Goal: Task Accomplishment & Management: Complete application form

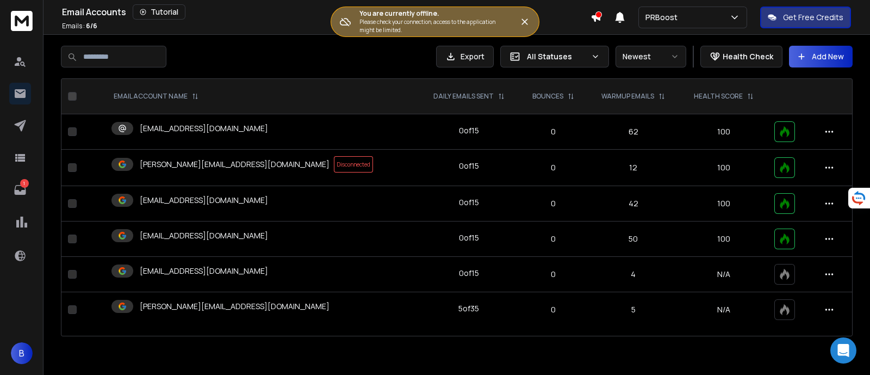
click at [768, 96] on th at bounding box center [787, 96] width 39 height 35
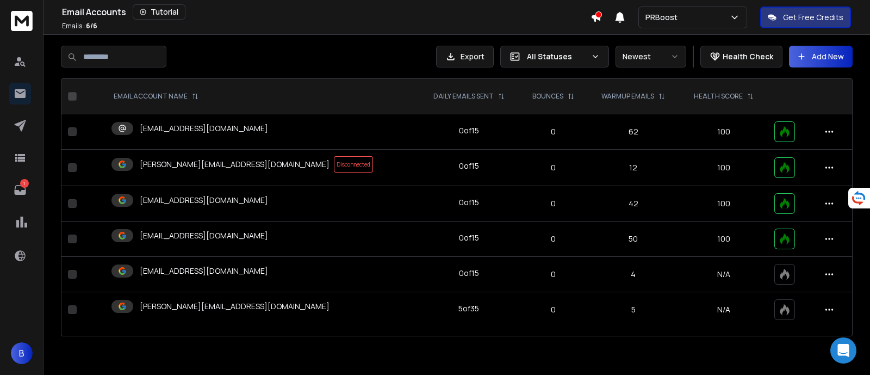
click at [196, 270] on p "support@prboost.io" at bounding box center [204, 270] width 128 height 11
click at [70, 272] on button "button" at bounding box center [72, 274] width 9 height 9
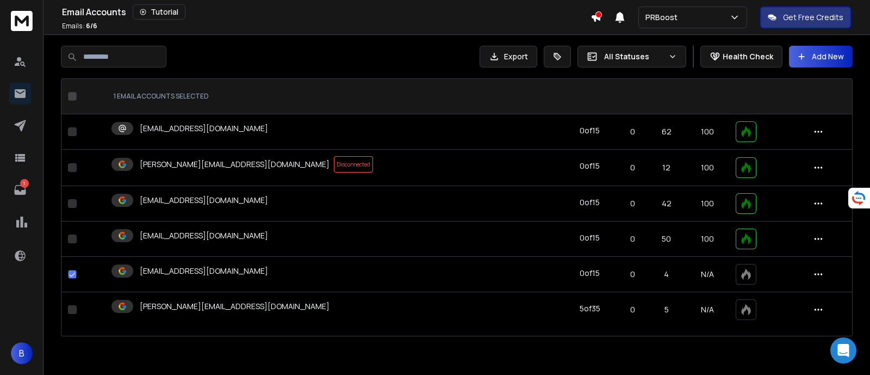
click at [70, 272] on button "button" at bounding box center [72, 274] width 9 height 9
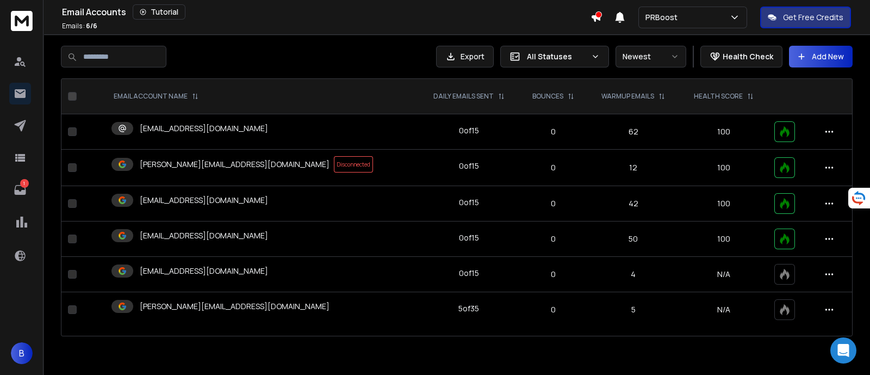
click at [70, 272] on button "button" at bounding box center [72, 274] width 9 height 9
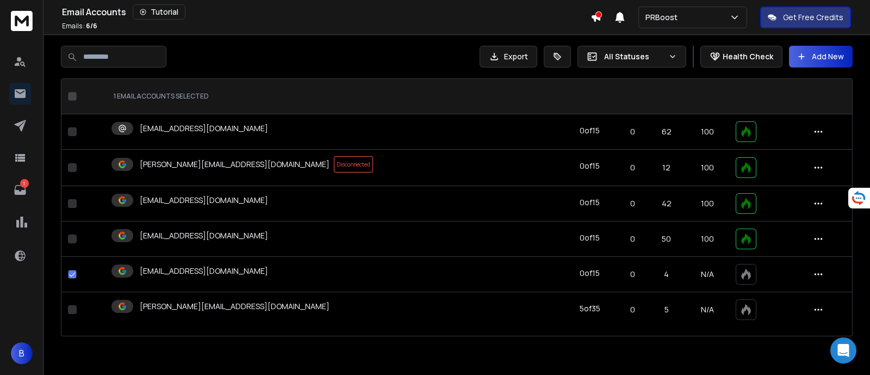
click at [76, 274] on button "button" at bounding box center [72, 274] width 9 height 9
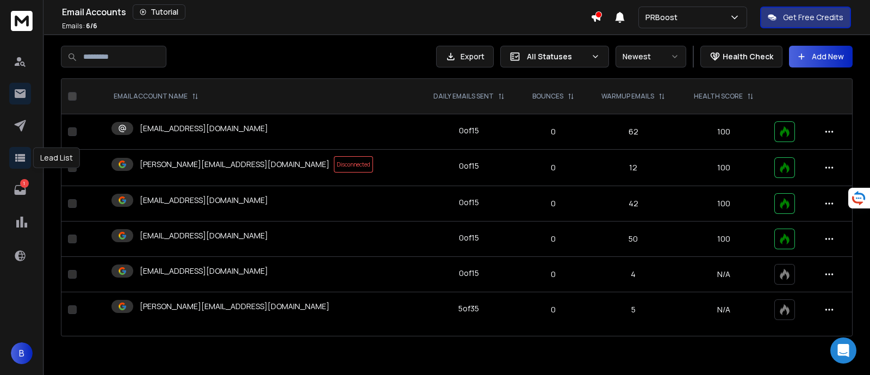
click at [24, 160] on icon at bounding box center [20, 158] width 10 height 8
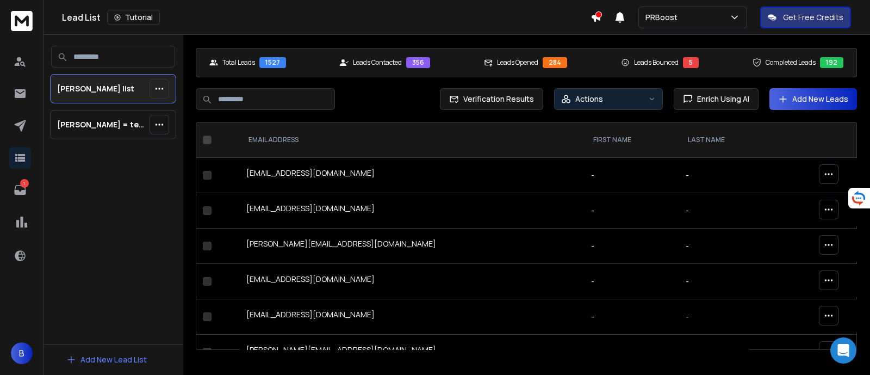
click at [633, 91] on button "Actions" at bounding box center [608, 99] width 109 height 22
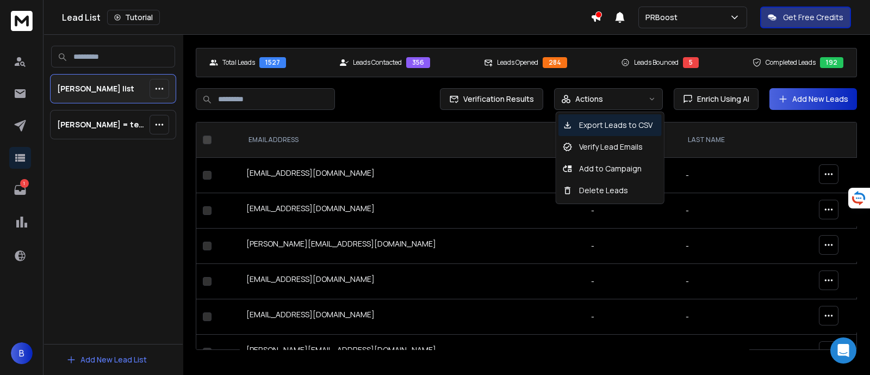
click at [598, 128] on p "Export Leads to CSV" at bounding box center [616, 124] width 78 height 15
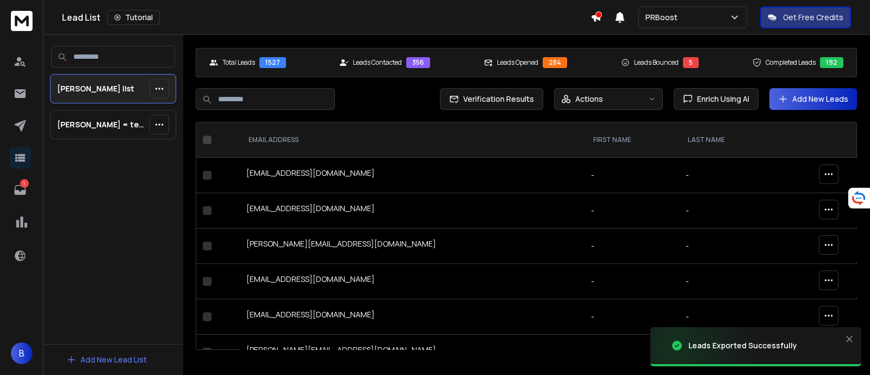
click at [783, 358] on div "Leads Exported Successfully" at bounding box center [734, 345] width 151 height 37
click at [138, 127] on div "[PERSON_NAME] = test - delete" at bounding box center [113, 124] width 126 height 29
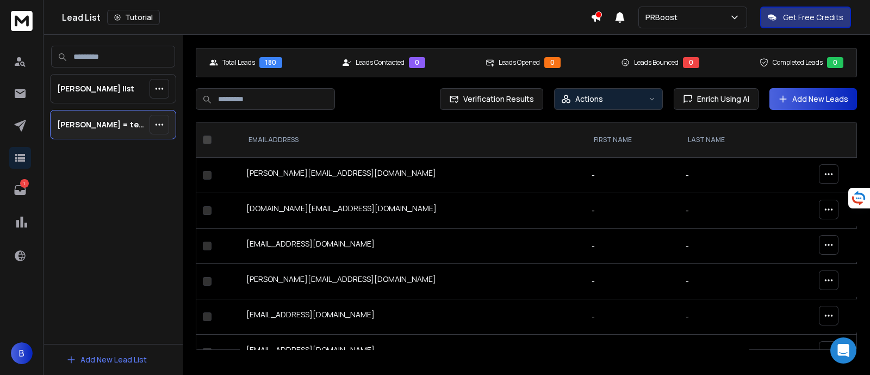
click at [591, 95] on p "Actions" at bounding box center [589, 98] width 28 height 11
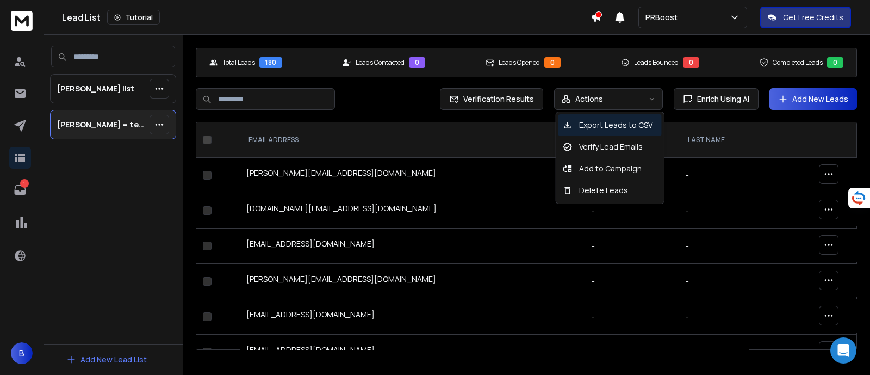
click at [205, 140] on button "button" at bounding box center [207, 139] width 9 height 9
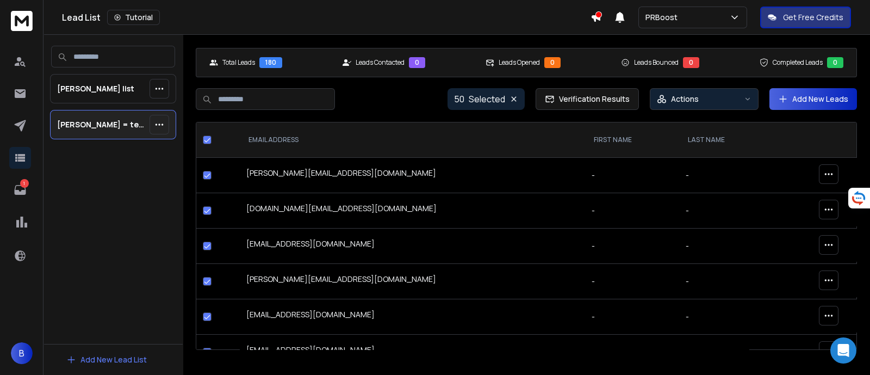
click at [671, 98] on div "Actions" at bounding box center [698, 98] width 83 height 11
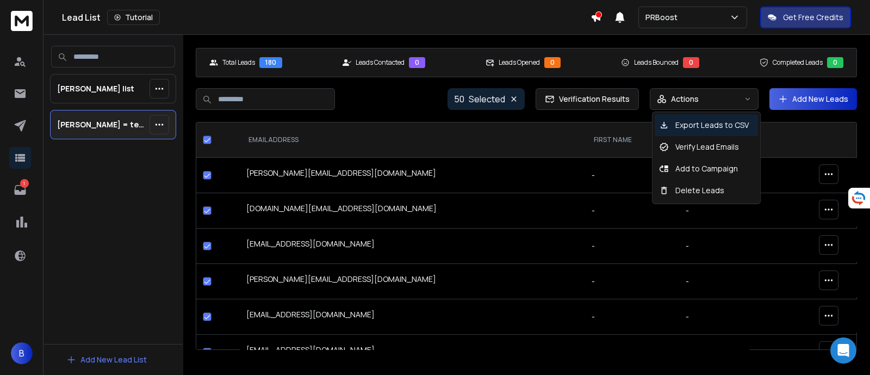
click at [666, 125] on icon at bounding box center [664, 125] width 10 height 10
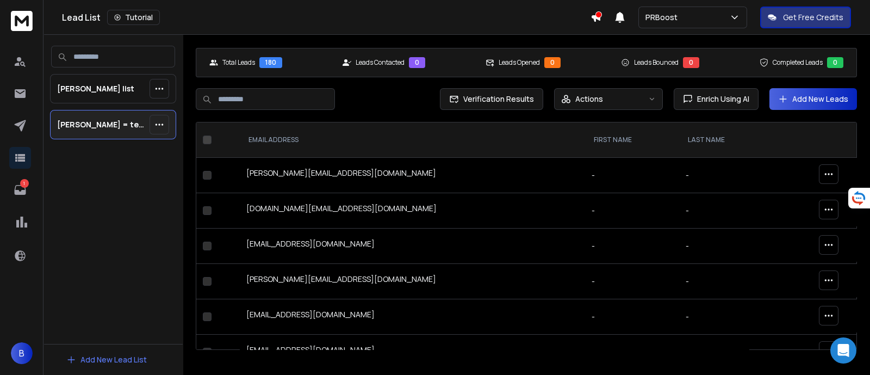
click at [133, 360] on button "Add New Lead List" at bounding box center [107, 359] width 98 height 22
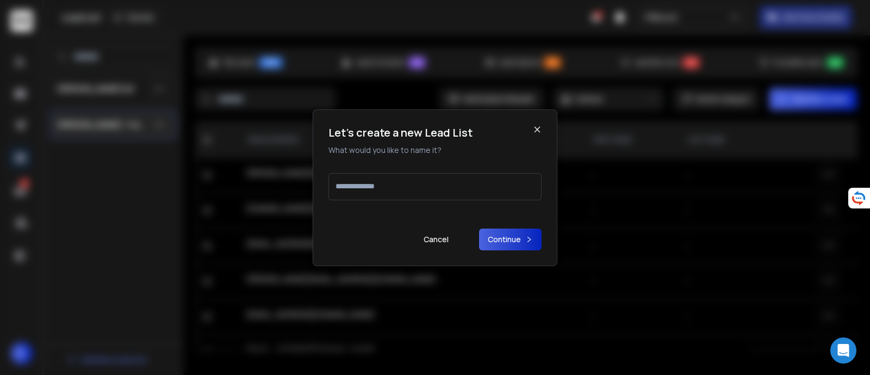
click at [410, 186] on input at bounding box center [434, 186] width 213 height 27
click at [445, 246] on button "Cancel" at bounding box center [436, 239] width 42 height 22
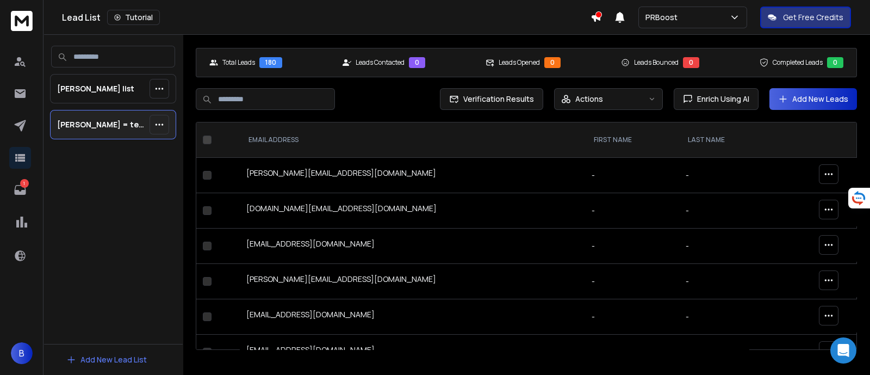
click at [120, 361] on button "Add New Lead List" at bounding box center [107, 359] width 98 height 22
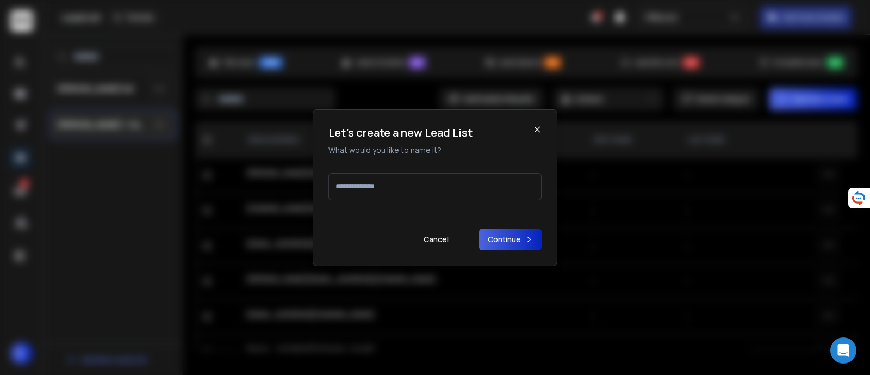
click at [438, 197] on input at bounding box center [434, 186] width 213 height 27
type input "******"
click at [523, 241] on button "Continue" at bounding box center [510, 239] width 63 height 22
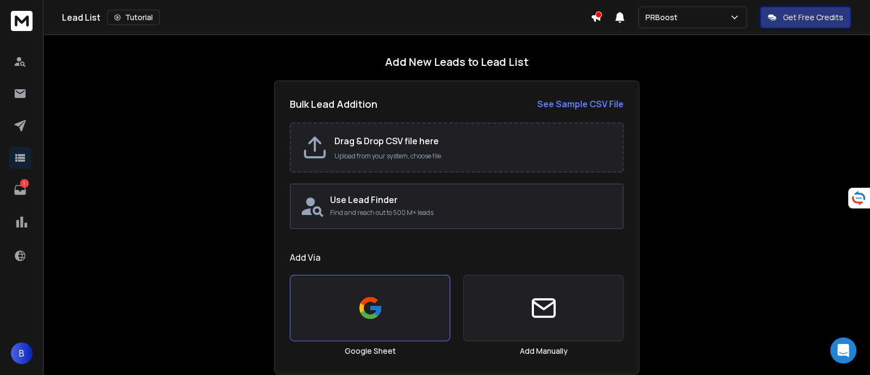
click at [332, 321] on div at bounding box center [370, 308] width 160 height 66
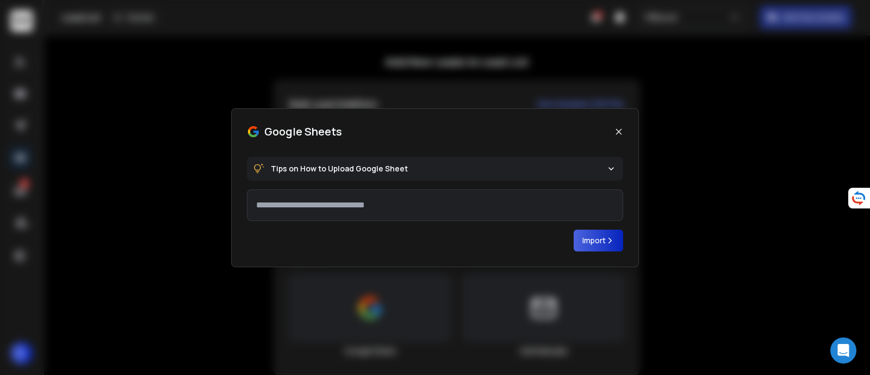
click at [429, 161] on div "Tips on How to Upload Google Sheet" at bounding box center [435, 169] width 376 height 24
click at [612, 167] on icon at bounding box center [610, 168] width 5 height 3
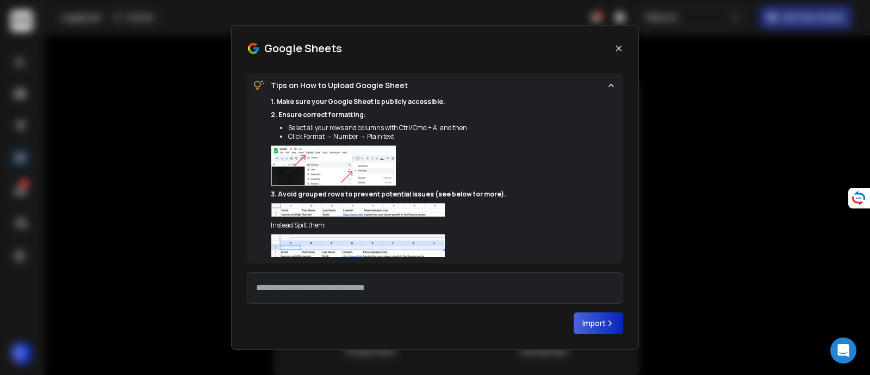
click at [331, 161] on img at bounding box center [333, 165] width 125 height 40
click at [336, 291] on input at bounding box center [435, 288] width 376 height 32
paste input "**********"
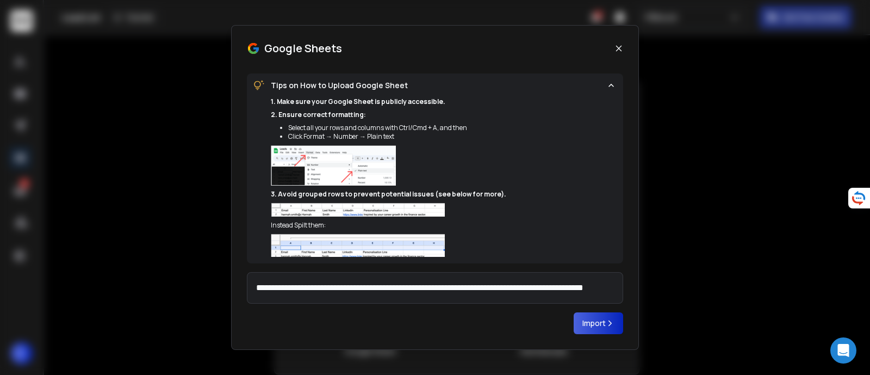
scroll to position [0, 96]
type input "**********"
click at [584, 325] on button "Import" at bounding box center [597, 323] width 49 height 22
click at [309, 291] on input "**********" at bounding box center [435, 288] width 376 height 32
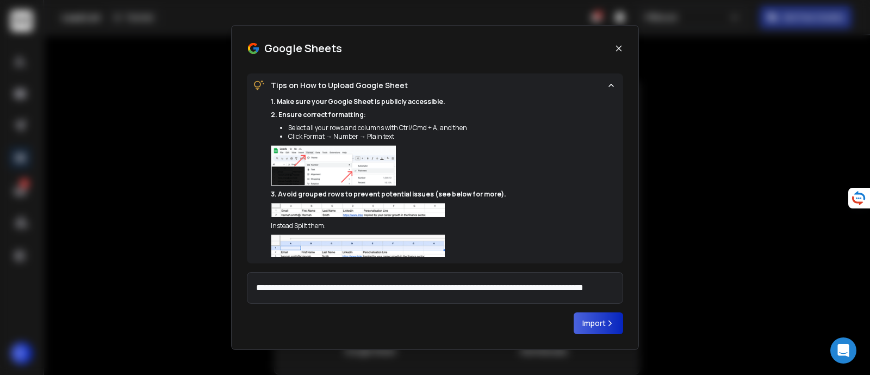
click at [309, 291] on input "**********" at bounding box center [435, 288] width 376 height 32
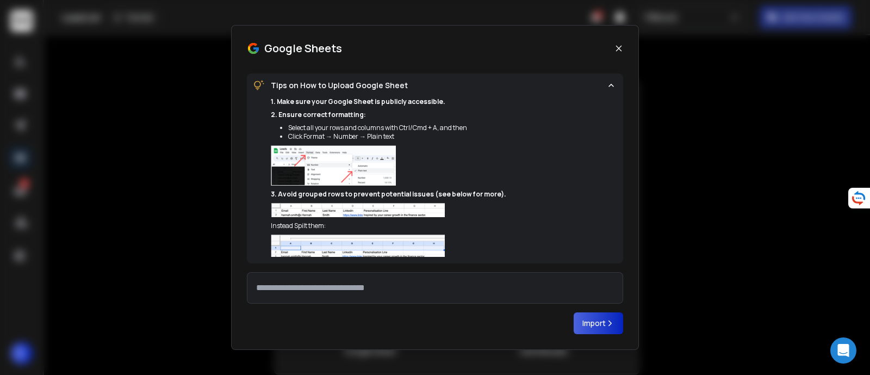
paste input "**********"
type input "**********"
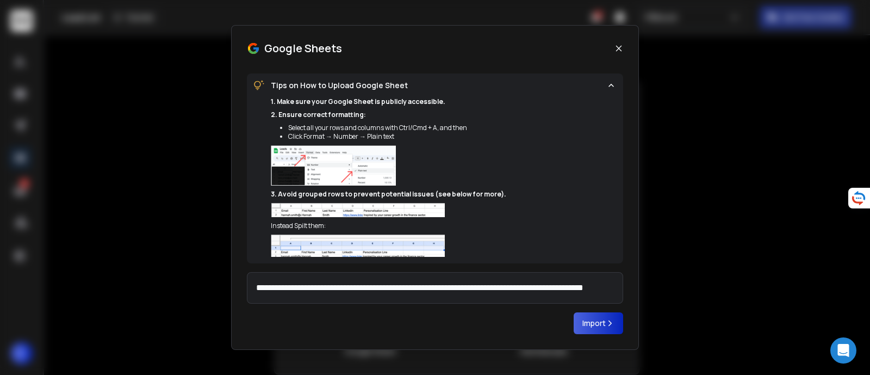
click at [595, 325] on button "Import" at bounding box center [597, 323] width 49 height 22
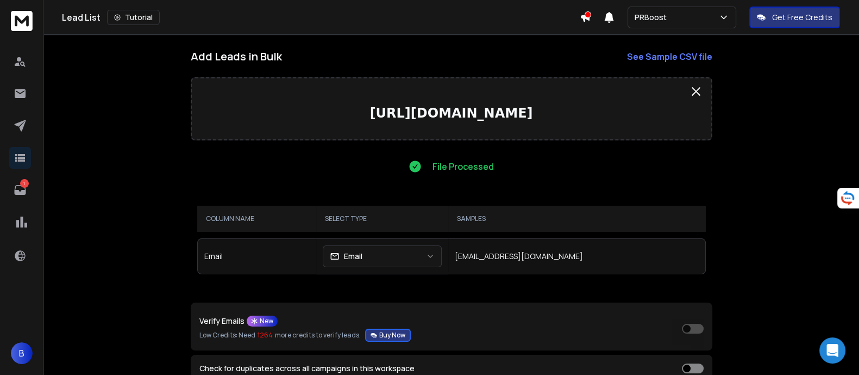
scroll to position [185, 0]
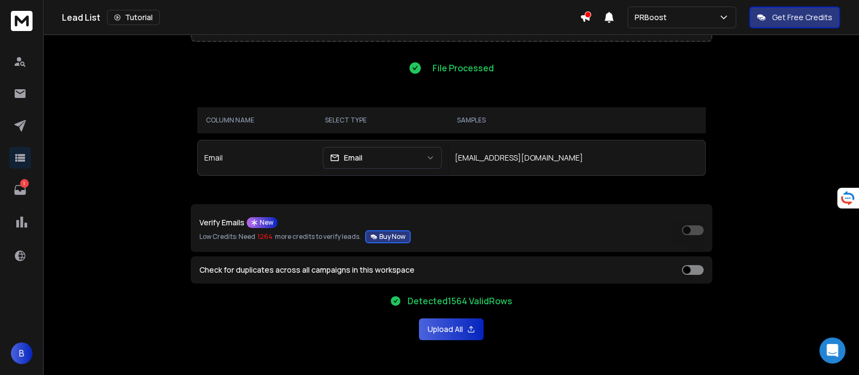
click at [693, 272] on button "Check for duplicates across all campaigns in this workspace" at bounding box center [693, 270] width 22 height 10
click at [439, 324] on button "Upload All" at bounding box center [451, 329] width 65 height 22
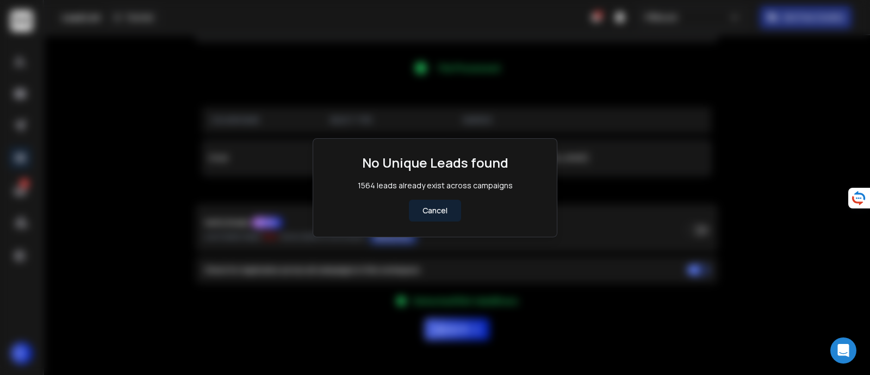
click at [438, 213] on button "Cancel" at bounding box center [435, 211] width 52 height 22
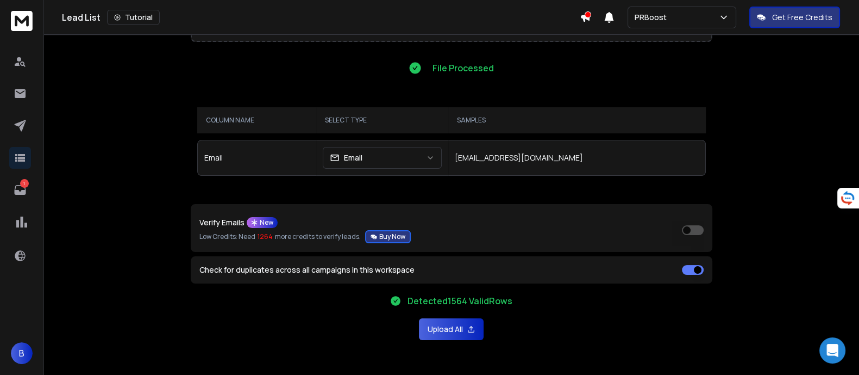
click at [454, 325] on button "Upload All" at bounding box center [451, 329] width 65 height 22
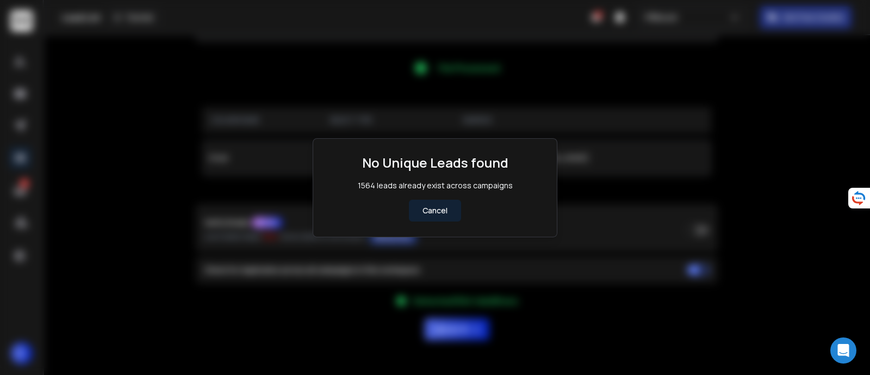
click at [437, 221] on button "Cancel" at bounding box center [435, 211] width 52 height 22
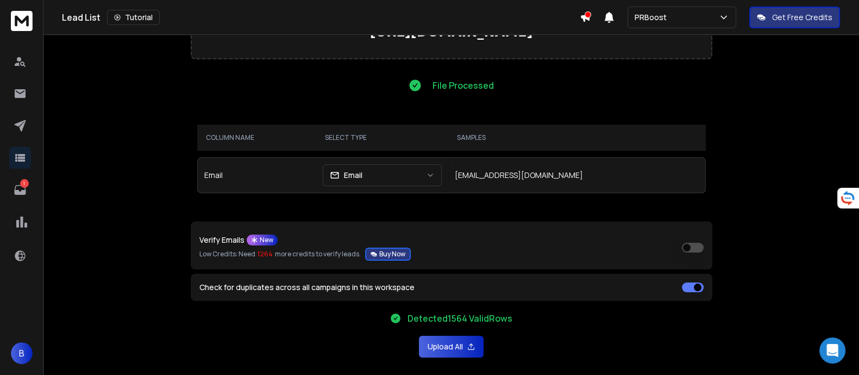
scroll to position [0, 0]
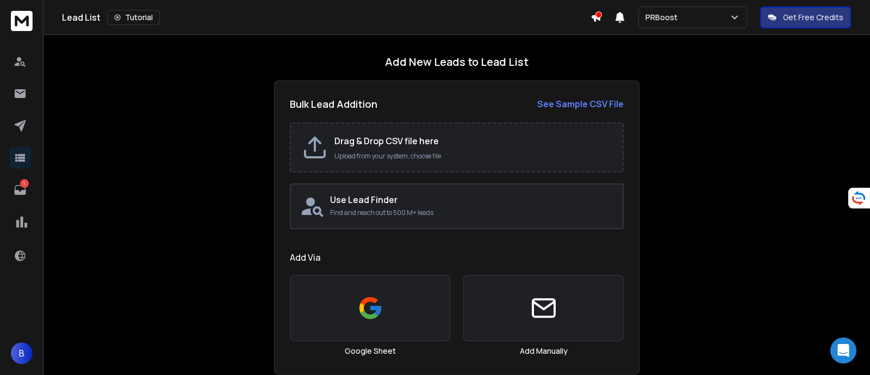
click at [463, 140] on h2 "Drag & Drop CSV file here" at bounding box center [472, 140] width 277 height 13
type input "**********"
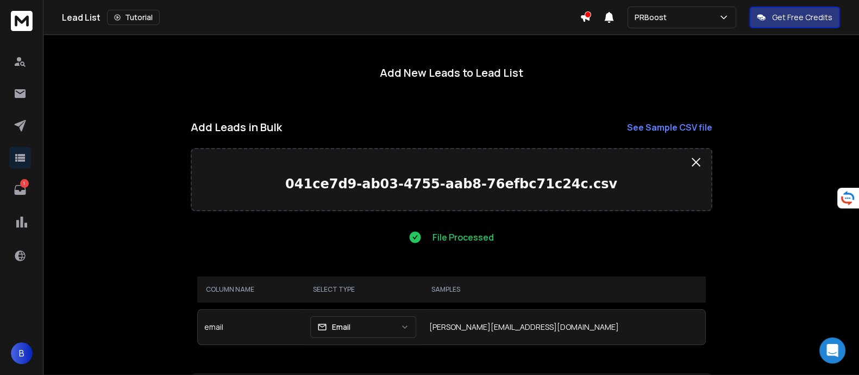
scroll to position [163, 0]
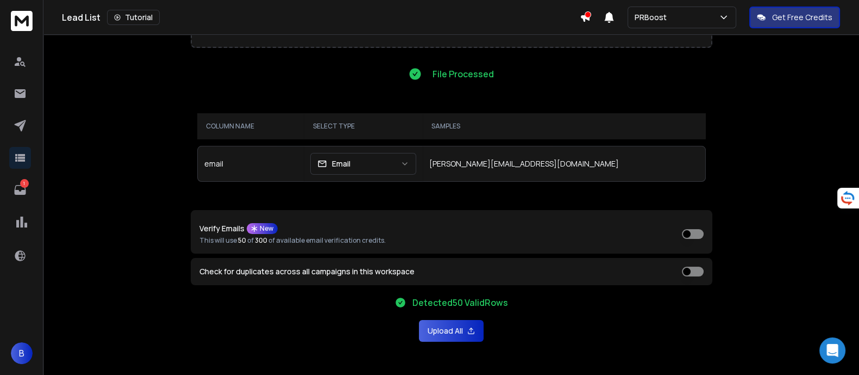
click at [458, 333] on button "Upload All" at bounding box center [451, 331] width 65 height 22
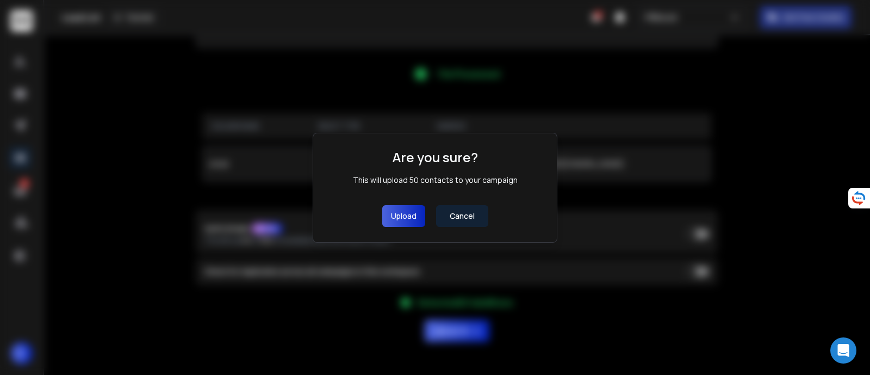
click at [450, 214] on button "Cancel" at bounding box center [462, 216] width 52 height 22
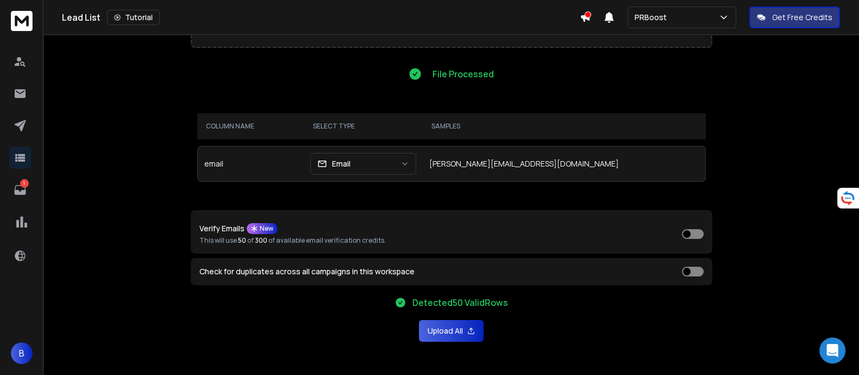
scroll to position [0, 0]
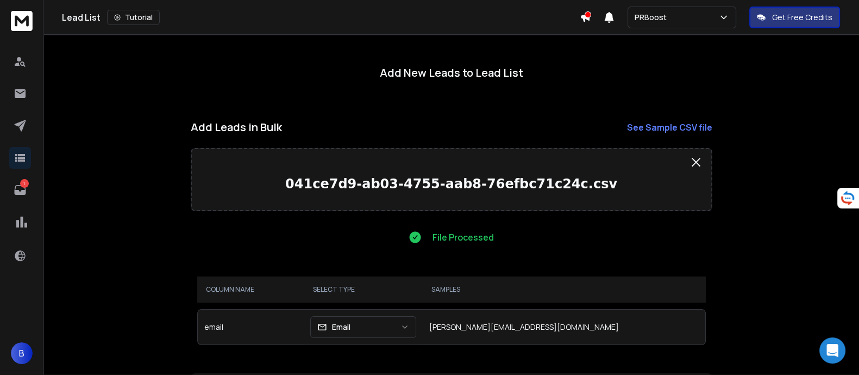
click at [693, 162] on icon at bounding box center [696, 161] width 13 height 13
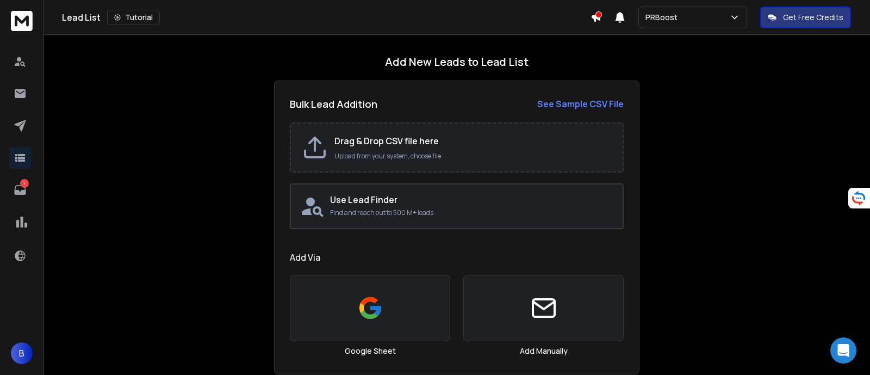
click at [451, 148] on div "Drag & Drop CSV file here Upload from your system, choose file" at bounding box center [472, 147] width 277 height 26
click at [527, 141] on h2 "Drag & Drop CSV file here" at bounding box center [472, 140] width 277 height 13
type input "**********"
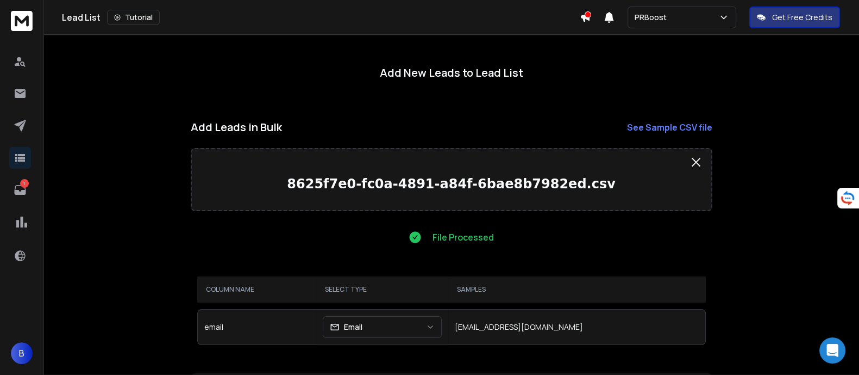
click at [693, 161] on icon at bounding box center [696, 161] width 13 height 13
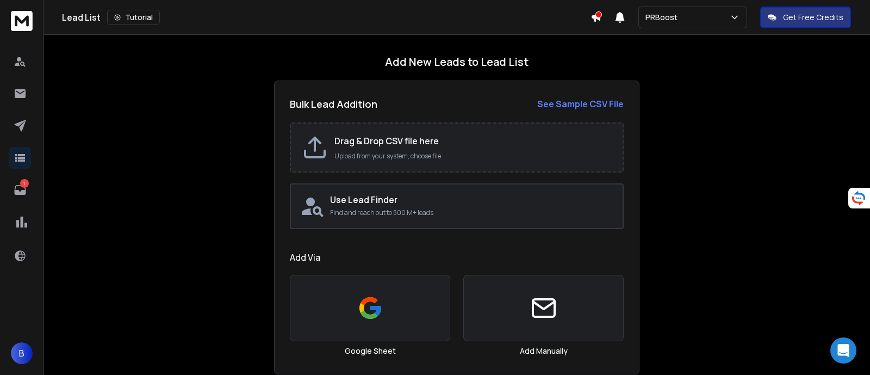
click at [446, 162] on div "Drag & Drop CSV file here Upload from your system, choose file" at bounding box center [457, 147] width 334 height 50
type input "**********"
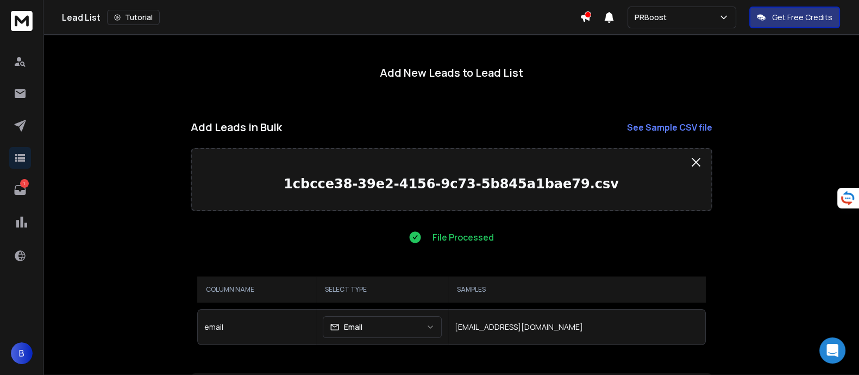
click at [693, 159] on icon at bounding box center [695, 162] width 9 height 9
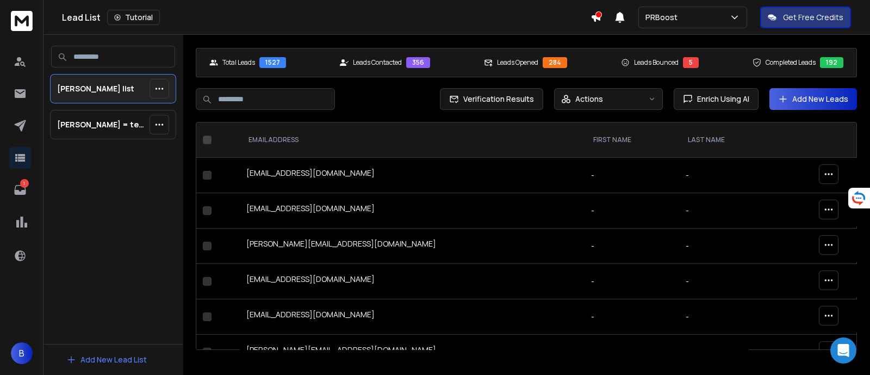
click at [122, 126] on p "[PERSON_NAME] = test - delete" at bounding box center [101, 124] width 88 height 11
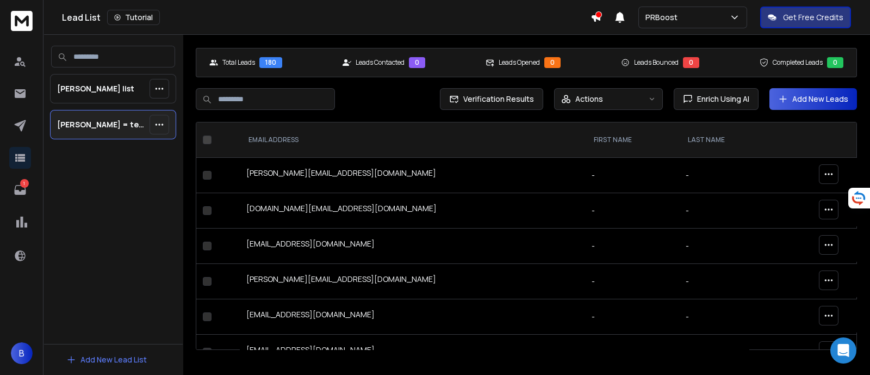
click at [788, 99] on icon at bounding box center [783, 99] width 10 height 10
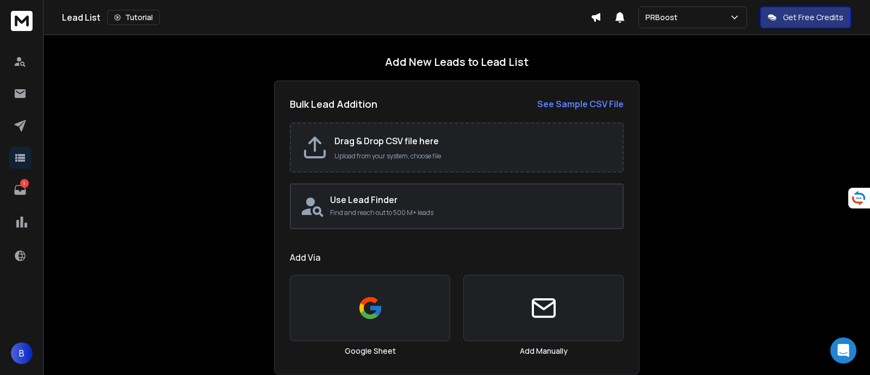
click at [676, 121] on div "Add New Leads to Lead List Bulk Lead Addition See Sample CSV File Drag & Drop C…" at bounding box center [456, 214] width 826 height 320
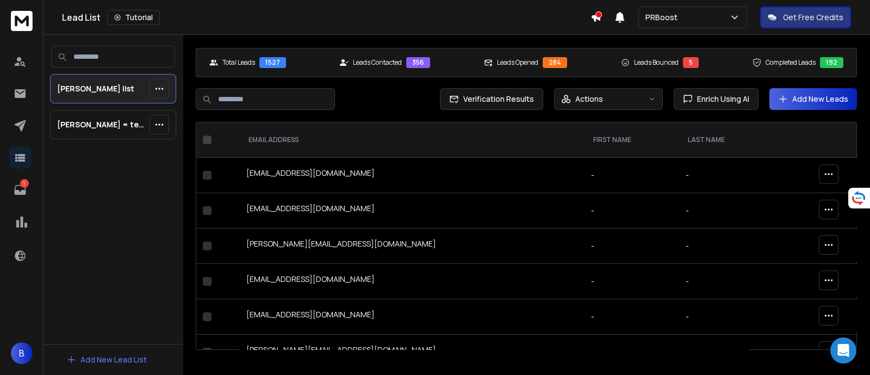
click at [295, 12] on div "Lead List Tutorial" at bounding box center [326, 17] width 528 height 15
click at [21, 115] on link at bounding box center [20, 126] width 22 height 22
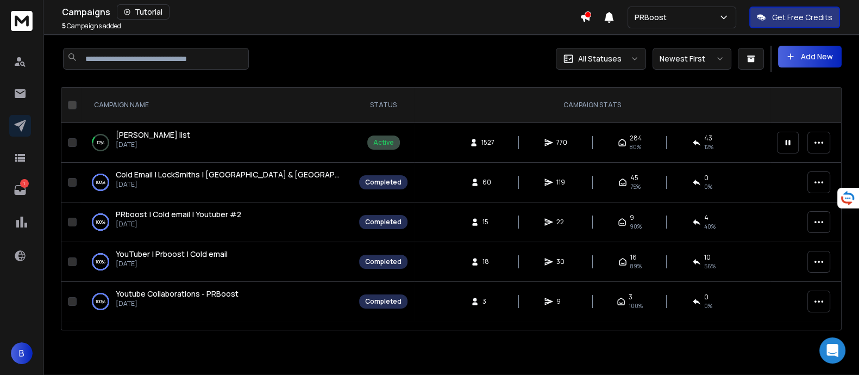
click at [805, 58] on button "Add New" at bounding box center [810, 57] width 64 height 22
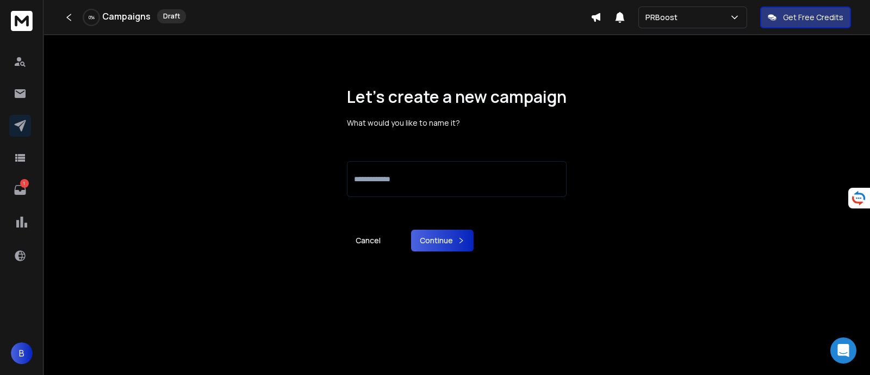
click at [436, 180] on input at bounding box center [457, 179] width 220 height 36
type input "******"
click at [439, 234] on button "Continue" at bounding box center [442, 240] width 63 height 22
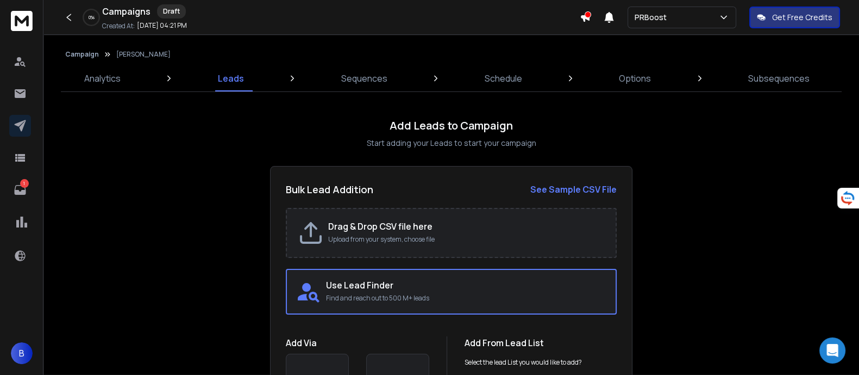
scroll to position [92, 0]
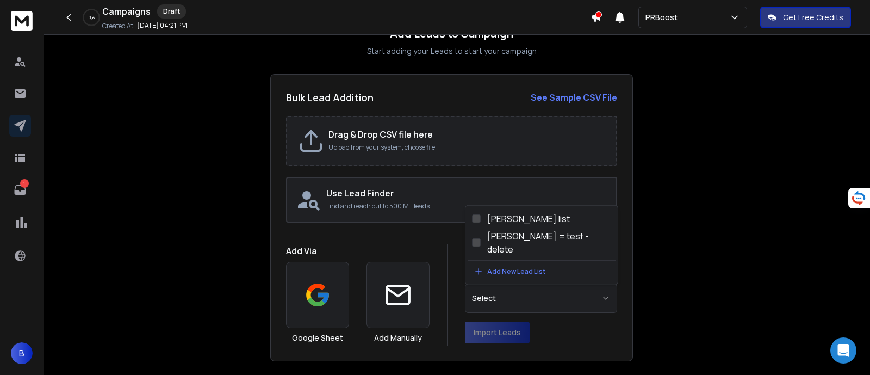
click at [538, 292] on button "Select" at bounding box center [541, 297] width 152 height 29
click at [557, 244] on div "[PERSON_NAME] = test - delete" at bounding box center [545, 242] width 117 height 26
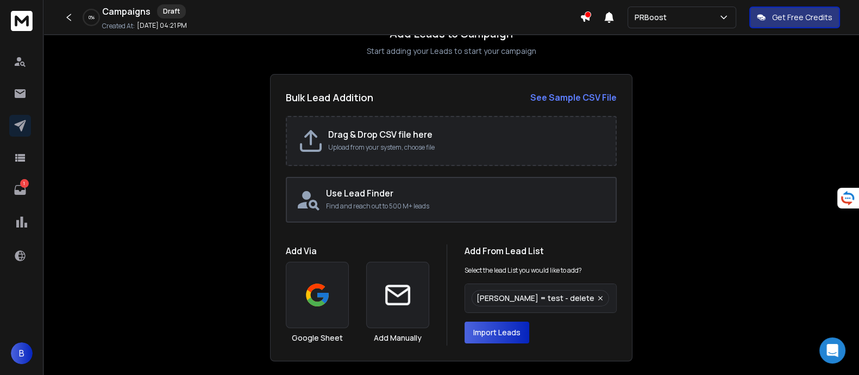
click at [505, 335] on button "Import Leads" at bounding box center [497, 332] width 65 height 22
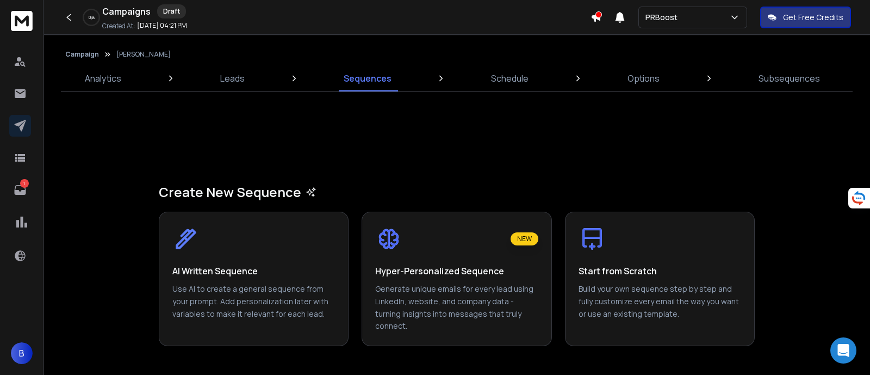
click at [653, 277] on div "Start from Scratch Build your own sequence step by step and fully customize eve…" at bounding box center [659, 278] width 189 height 133
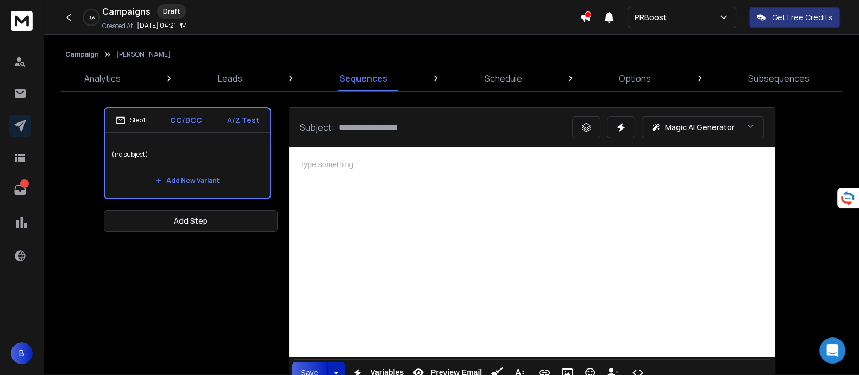
click at [689, 243] on div at bounding box center [532, 251] width 486 height 209
click at [181, 183] on button "Add New Variant" at bounding box center [188, 181] width 82 height 22
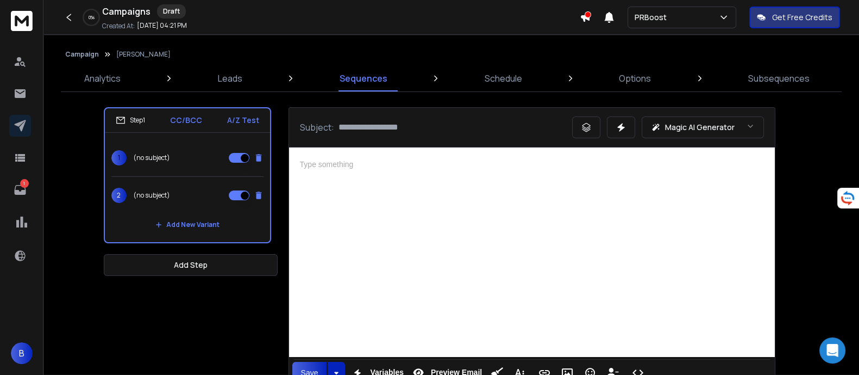
drag, startPoint x: 60, startPoint y: 13, endPoint x: 78, endPoint y: 17, distance: 18.5
click at [78, 17] on div "0 % Campaigns Draft Created At: [DATE] 04:21 PM PRBoost Get Free Credits" at bounding box center [429, 17] width 859 height 35
click at [78, 17] on div "0 % Campaigns Draft Created At: [DATE] 04:21 PM" at bounding box center [124, 17] width 125 height 26
click at [70, 17] on icon at bounding box center [69, 18] width 10 height 10
